Goal: Task Accomplishment & Management: Manage account settings

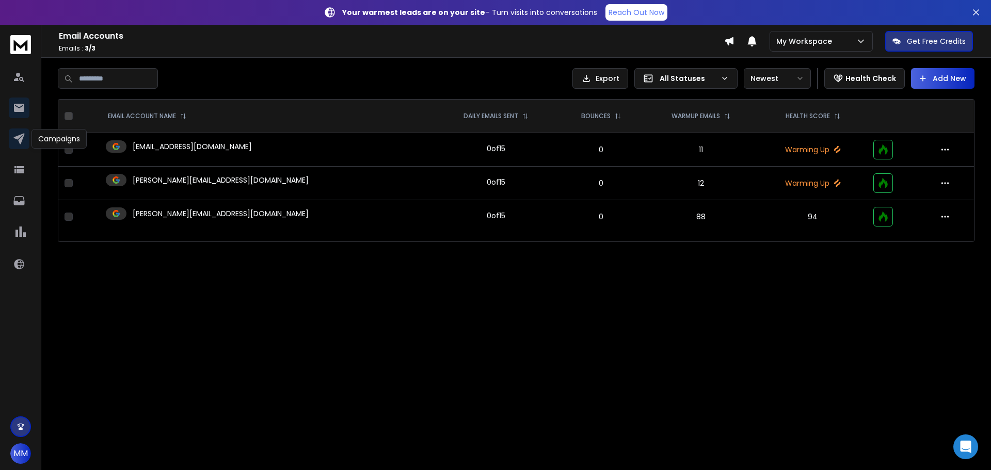
click at [27, 140] on link at bounding box center [19, 138] width 21 height 21
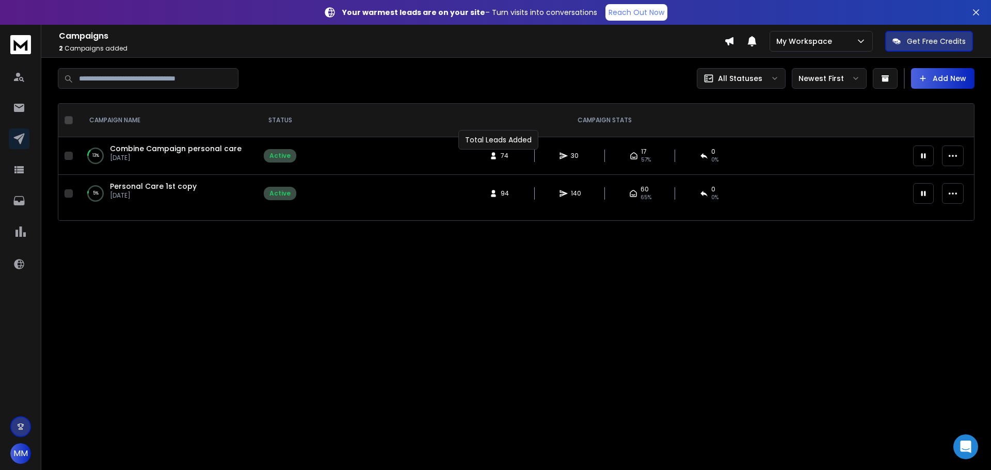
click at [503, 157] on span "74" at bounding box center [506, 156] width 10 height 8
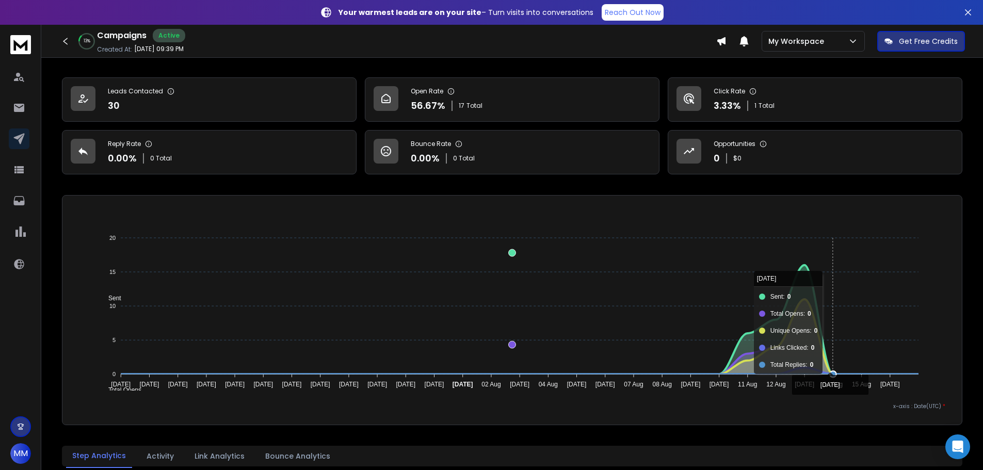
scroll to position [199, 0]
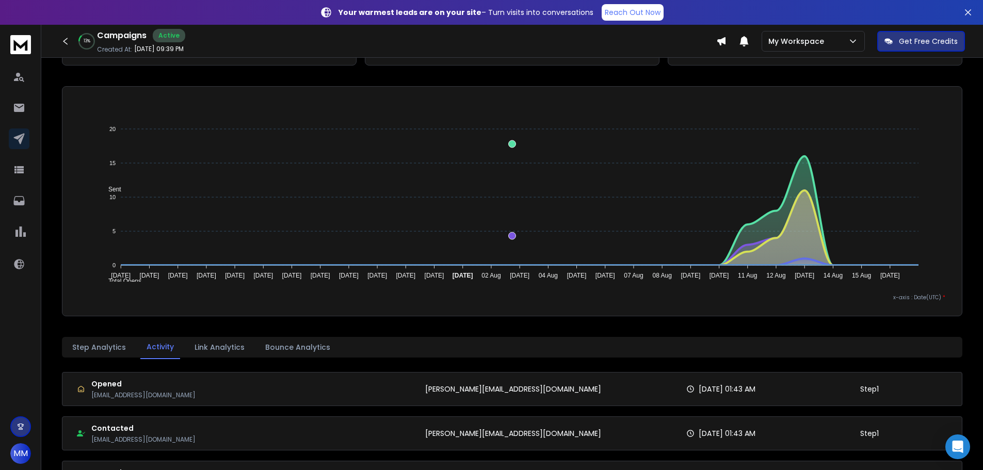
click at [157, 354] on button "Activity" at bounding box center [160, 347] width 40 height 24
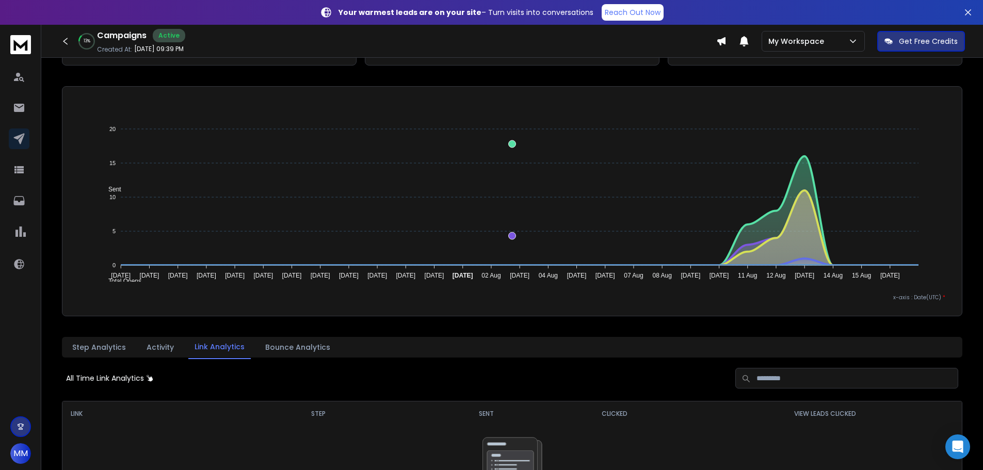
click at [200, 341] on button "Link Analytics" at bounding box center [219, 347] width 62 height 24
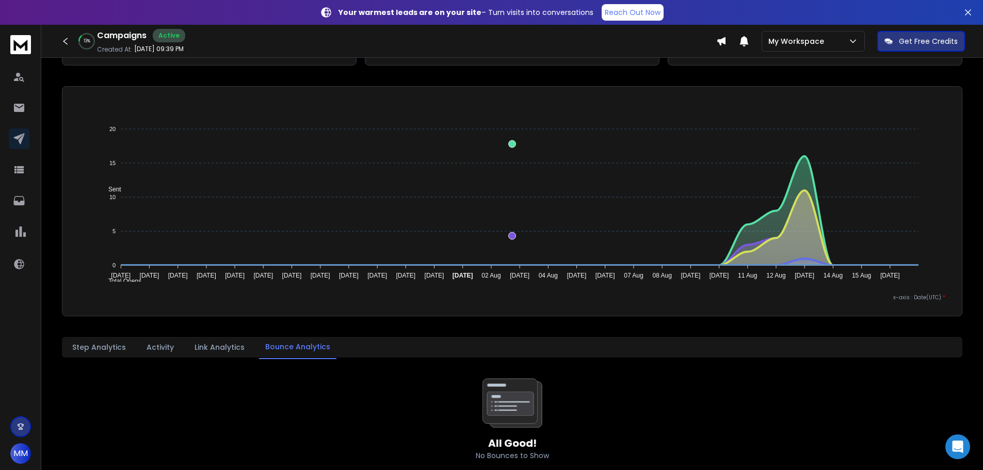
click at [290, 352] on button "Bounce Analytics" at bounding box center [297, 347] width 77 height 24
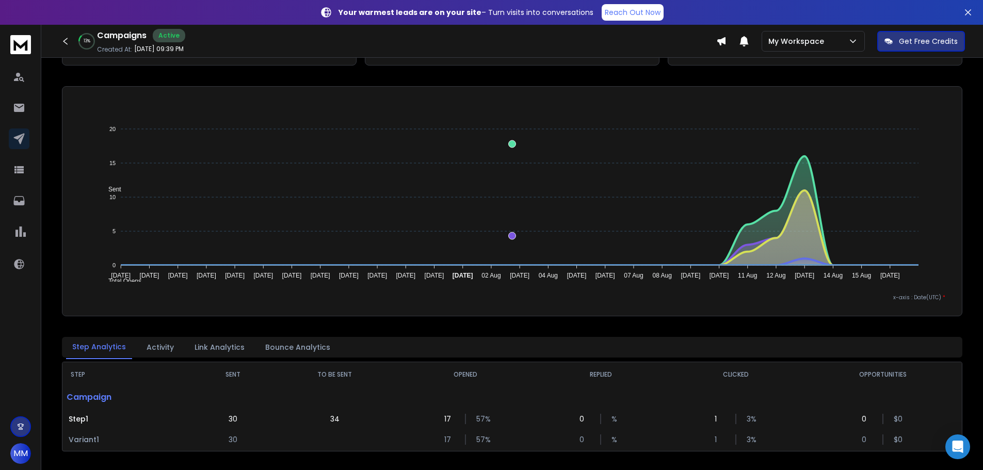
click at [82, 349] on button "Step Analytics" at bounding box center [99, 347] width 66 height 24
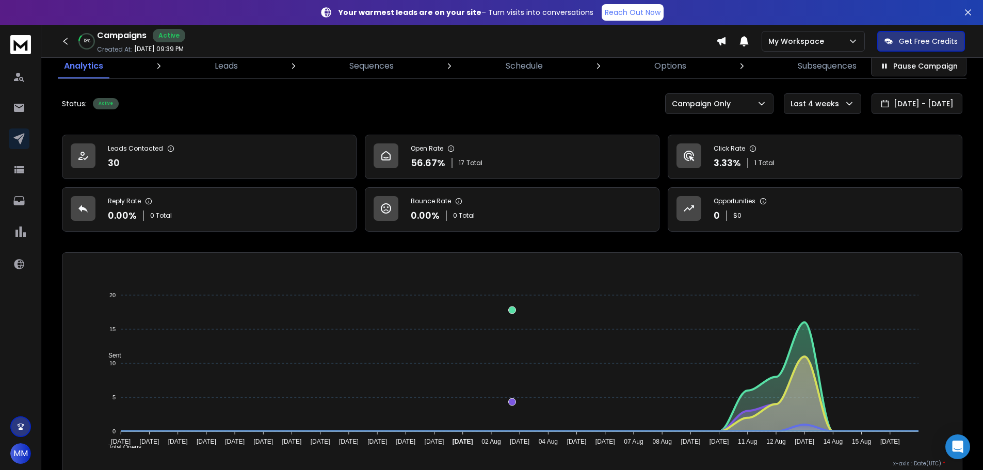
scroll to position [0, 0]
